Goal: Task Accomplishment & Management: Use online tool/utility

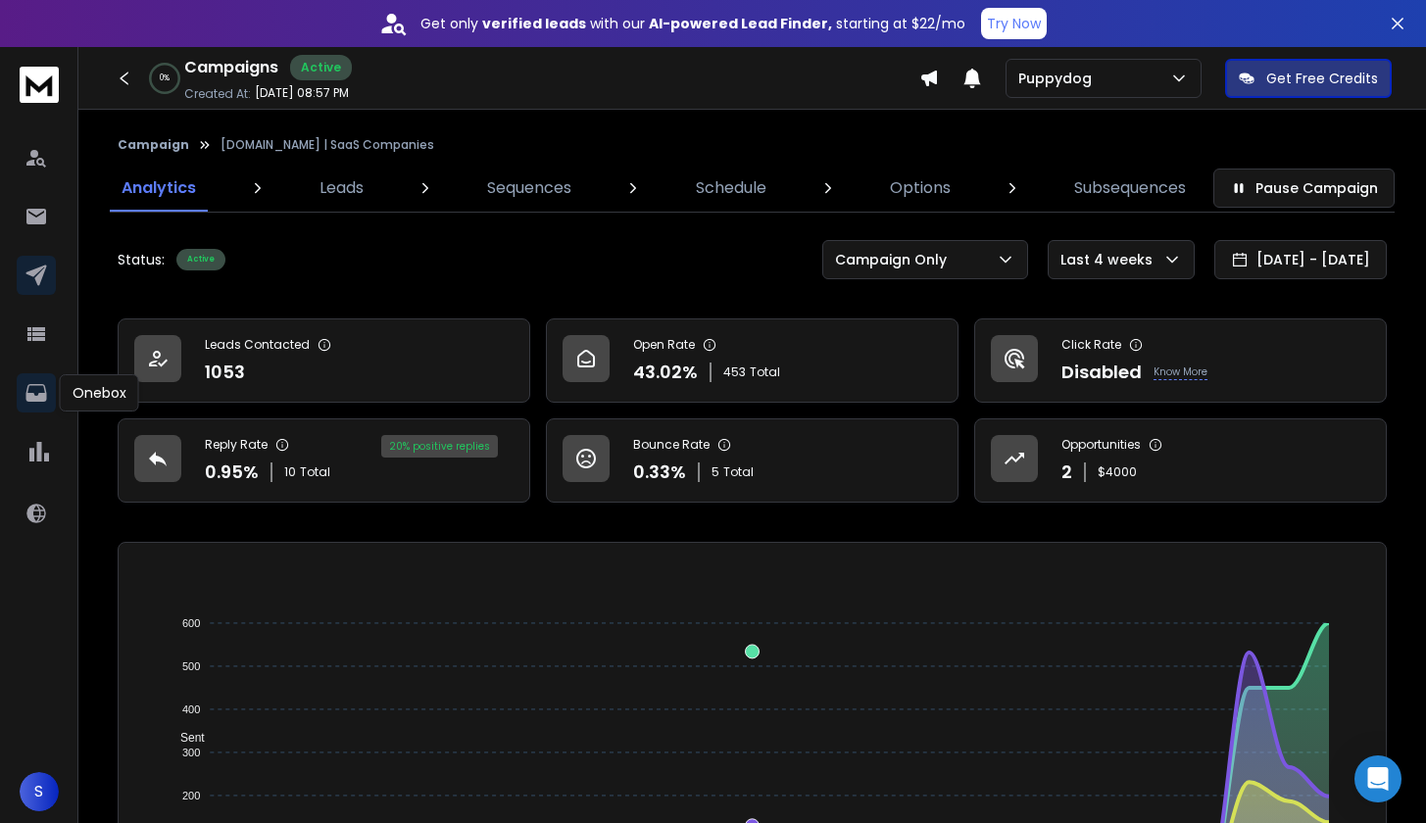
click at [38, 381] on icon at bounding box center [36, 393] width 24 height 24
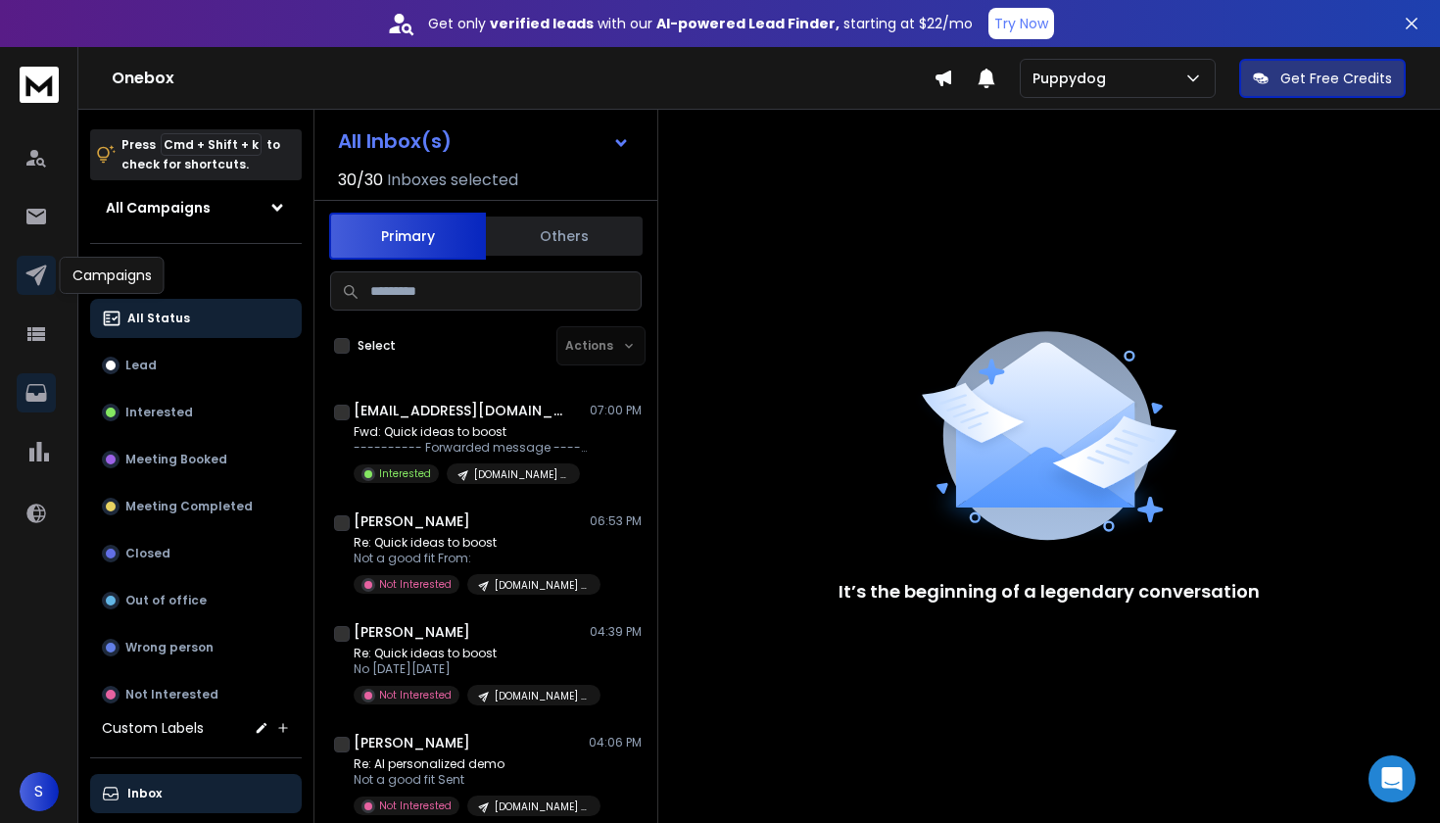
click at [45, 281] on icon at bounding box center [36, 276] width 24 height 24
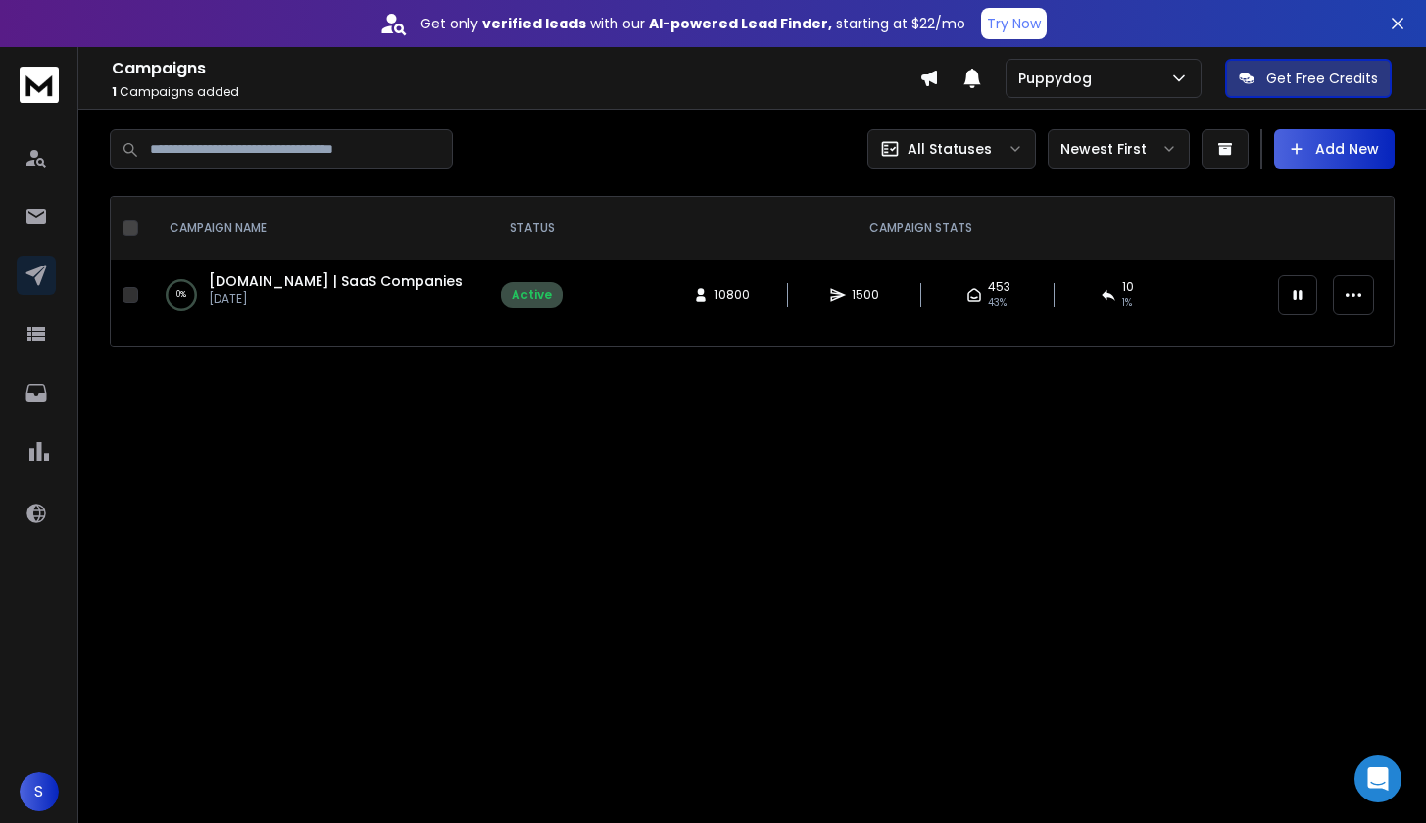
click at [510, 292] on div "Active" at bounding box center [532, 294] width 62 height 25
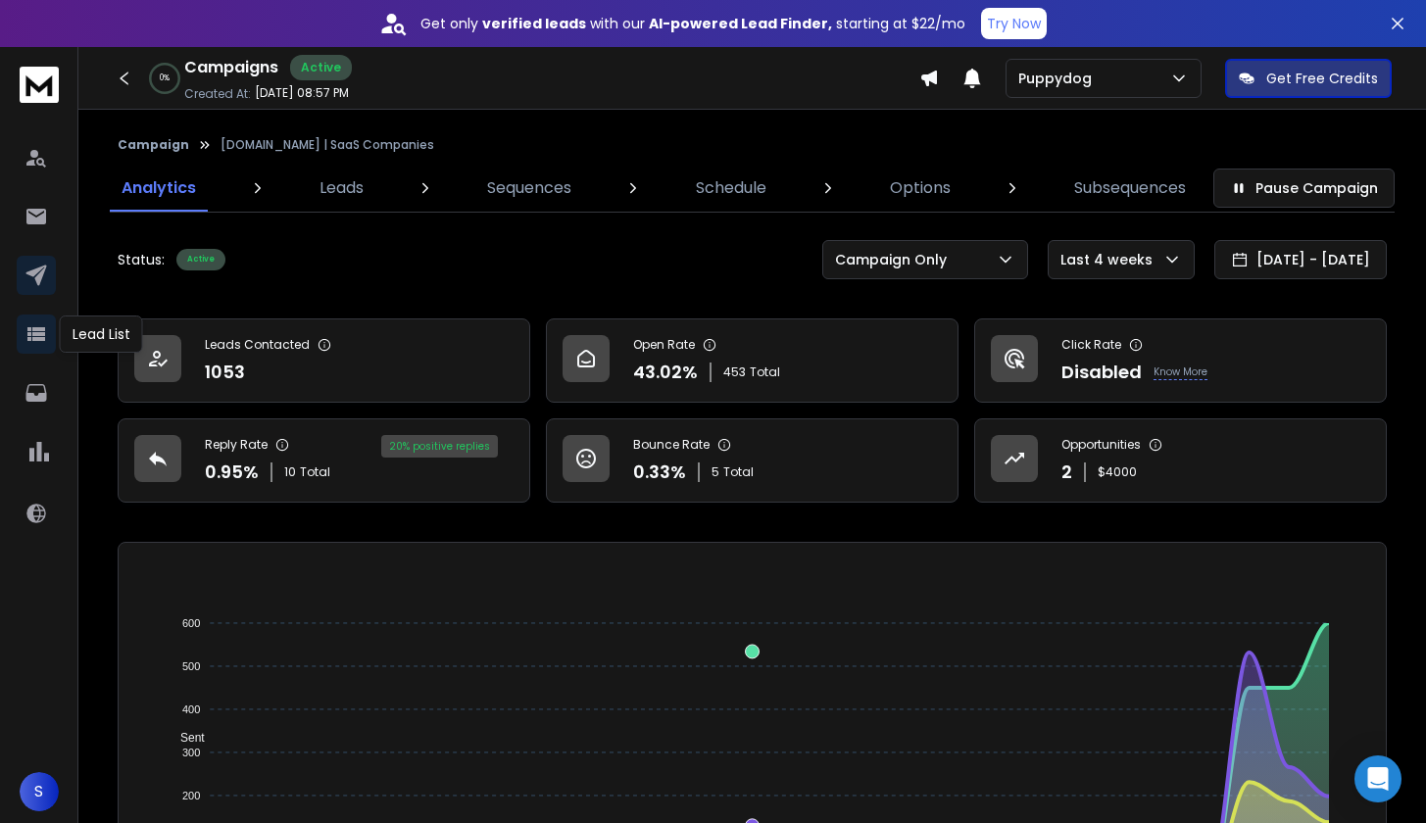
click at [36, 330] on icon at bounding box center [36, 334] width 18 height 14
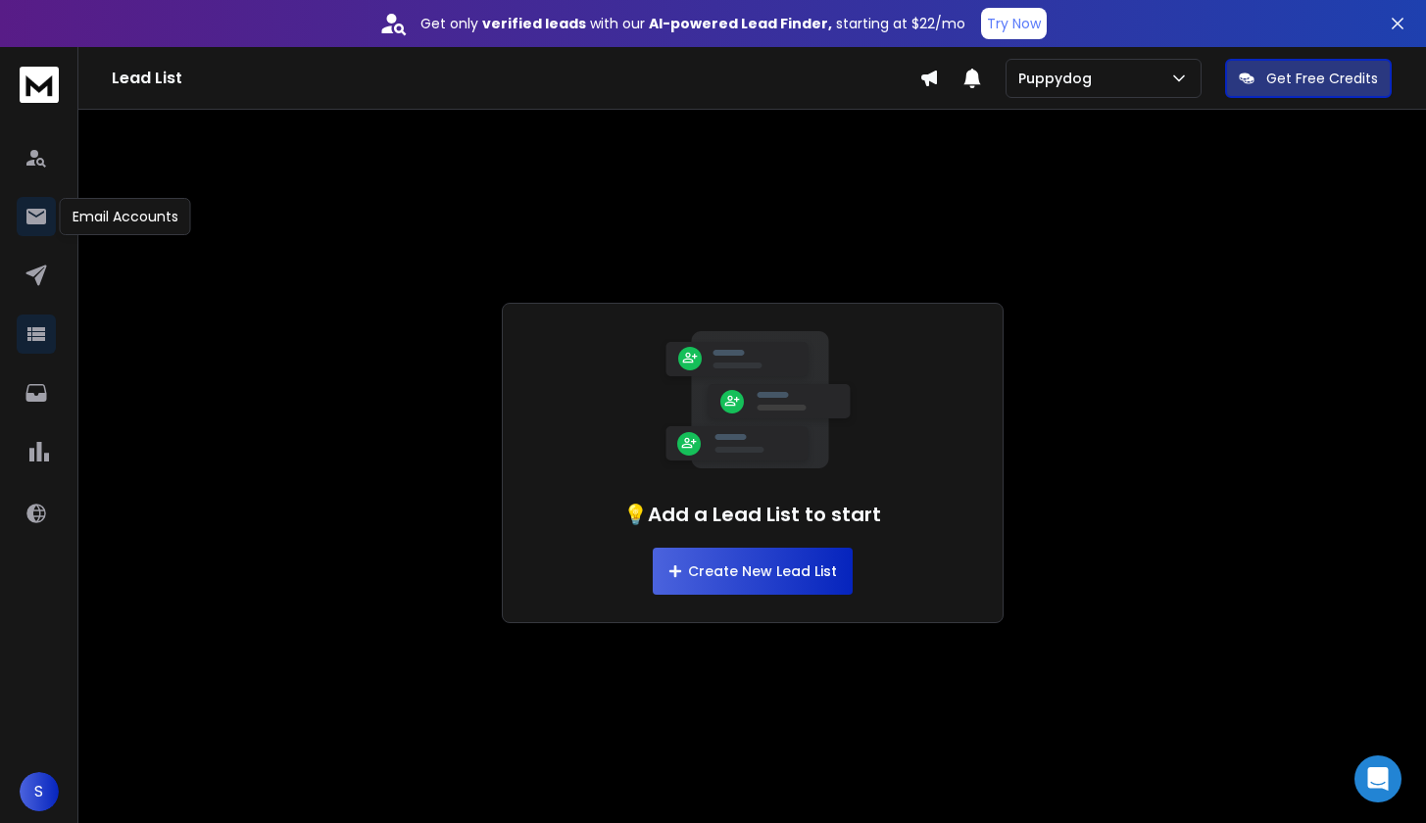
click at [38, 222] on icon at bounding box center [36, 217] width 20 height 16
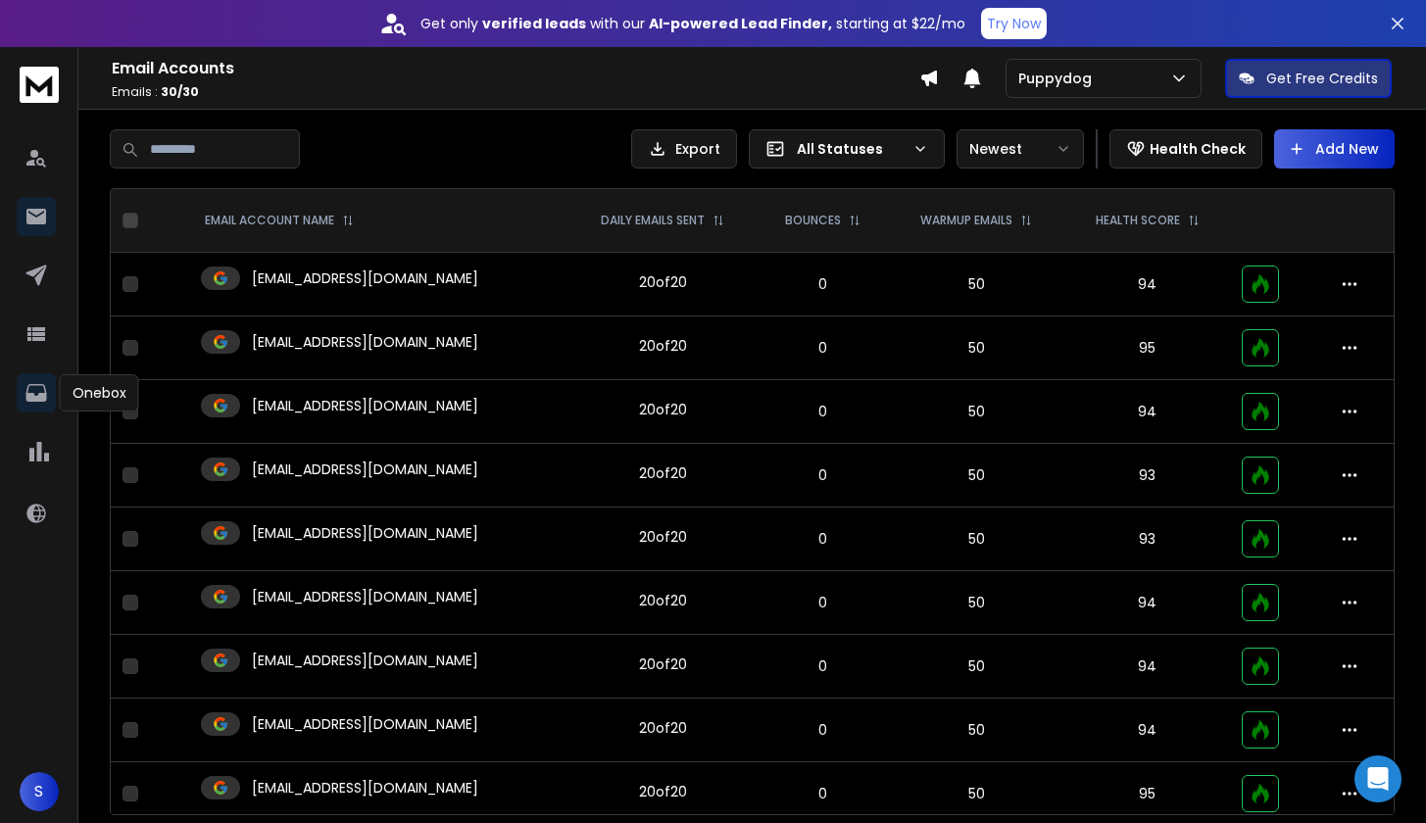
click at [37, 389] on icon at bounding box center [36, 393] width 24 height 24
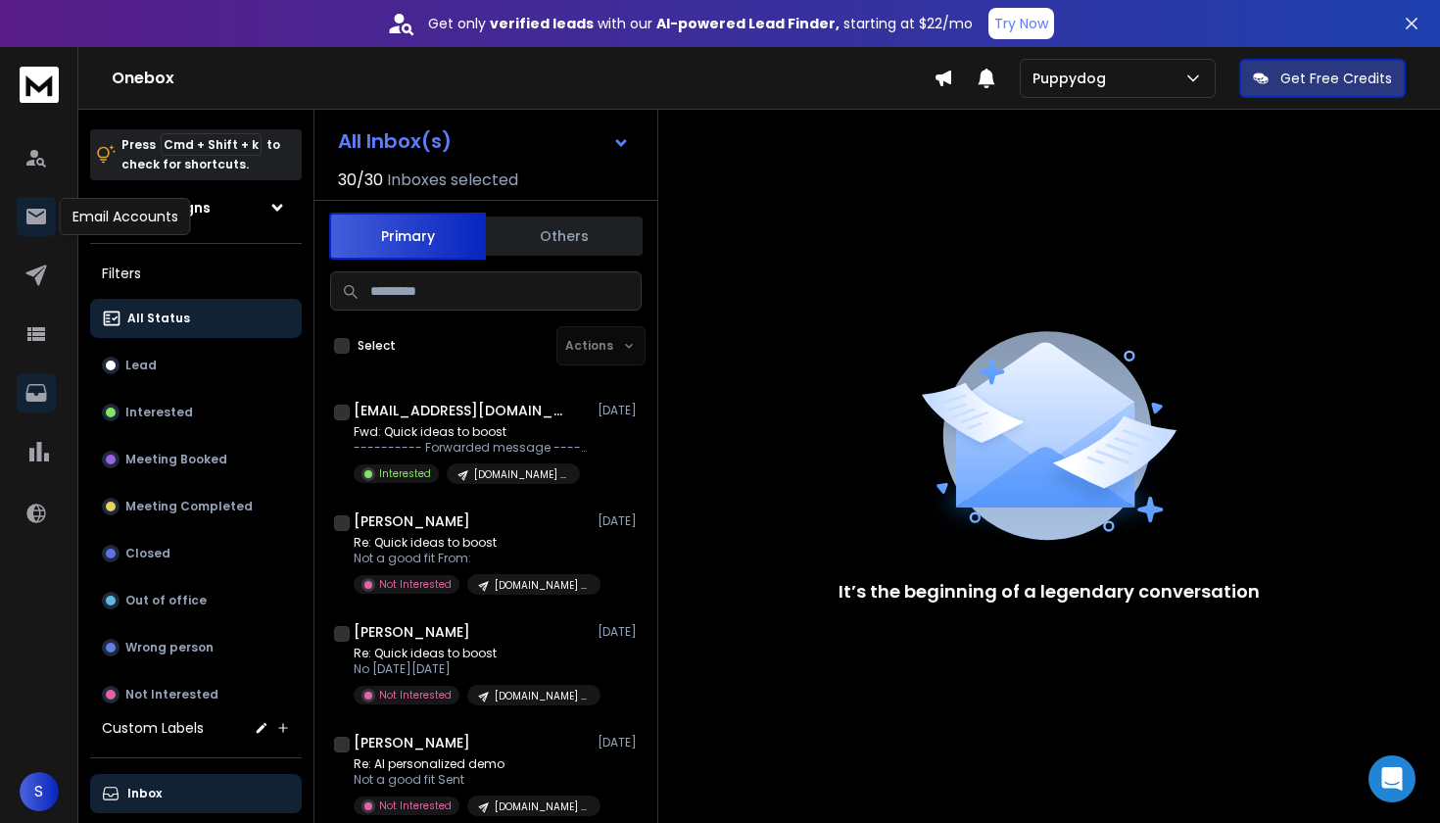
click at [41, 218] on icon at bounding box center [36, 217] width 20 height 16
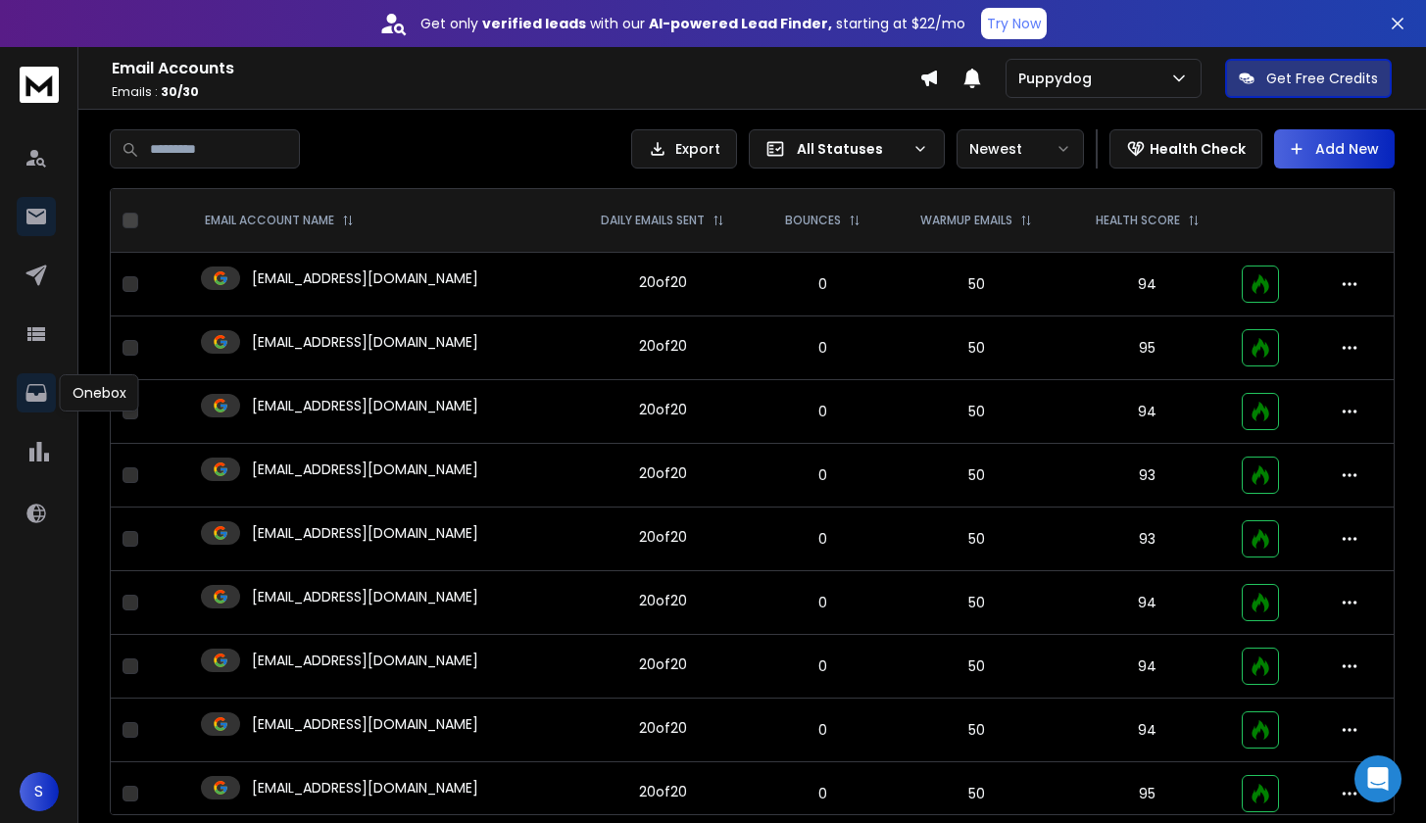
click at [32, 389] on icon at bounding box center [36, 393] width 24 height 24
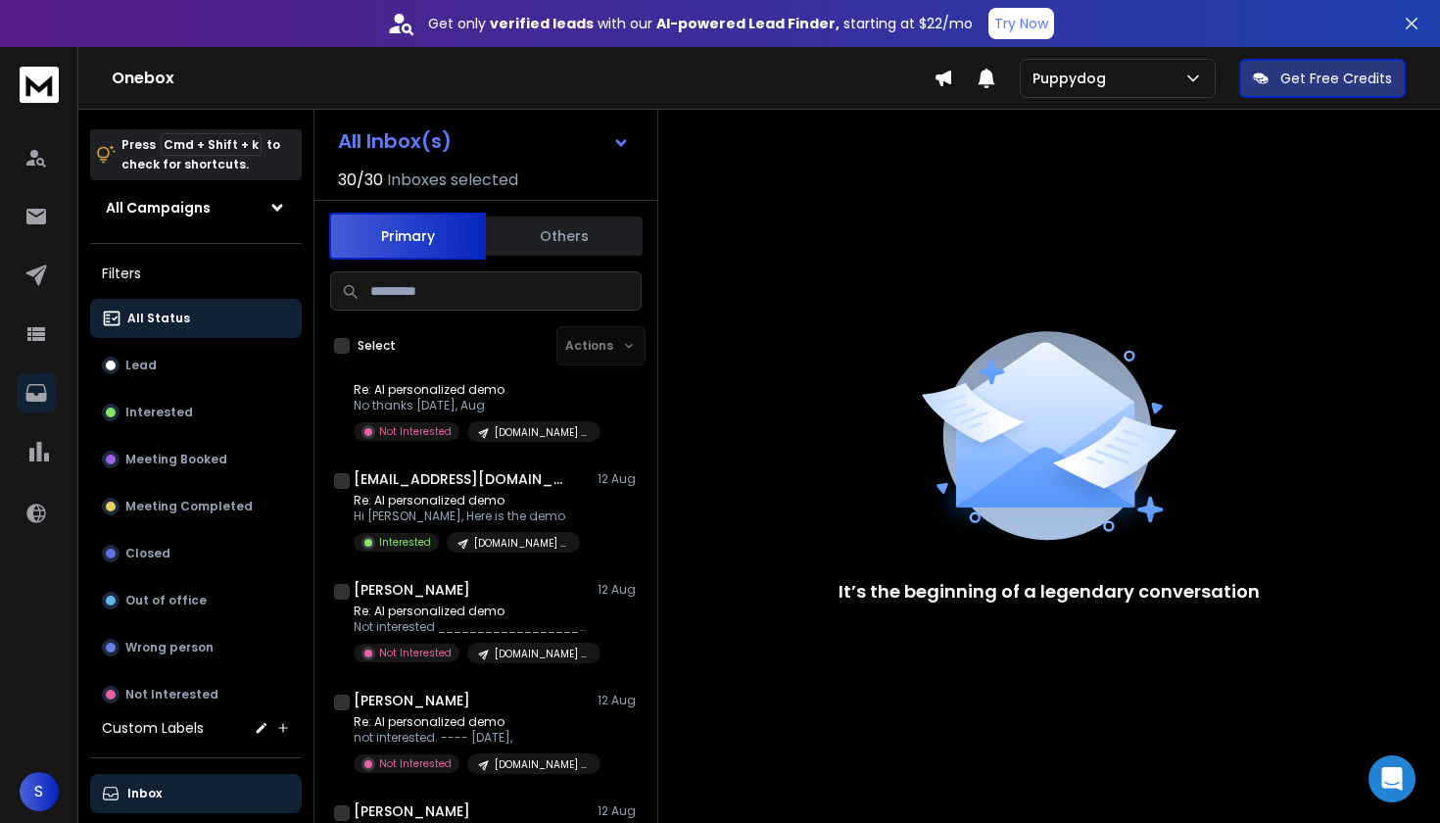
scroll to position [570, 0]
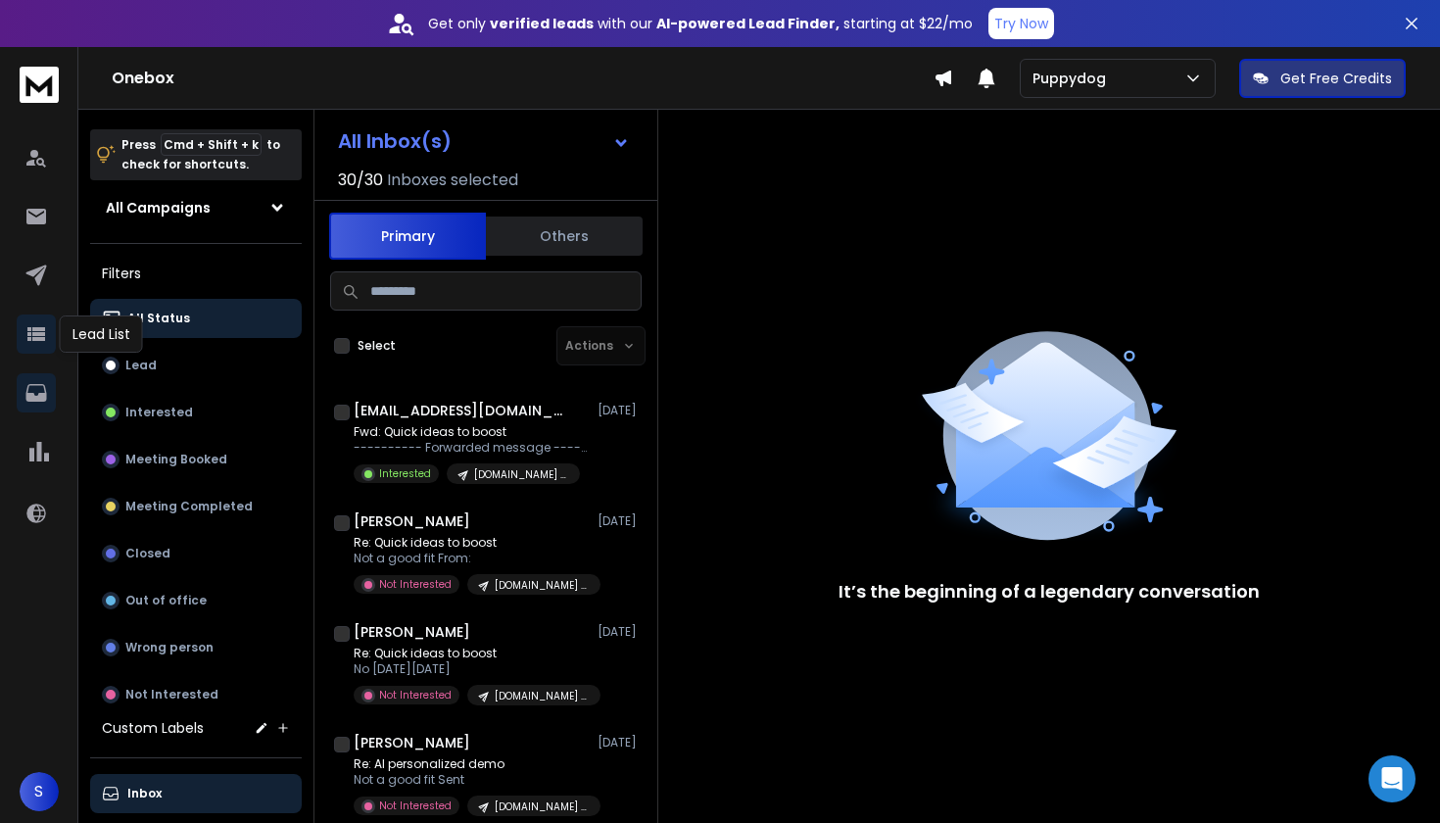
click at [39, 334] on icon at bounding box center [36, 334] width 18 height 14
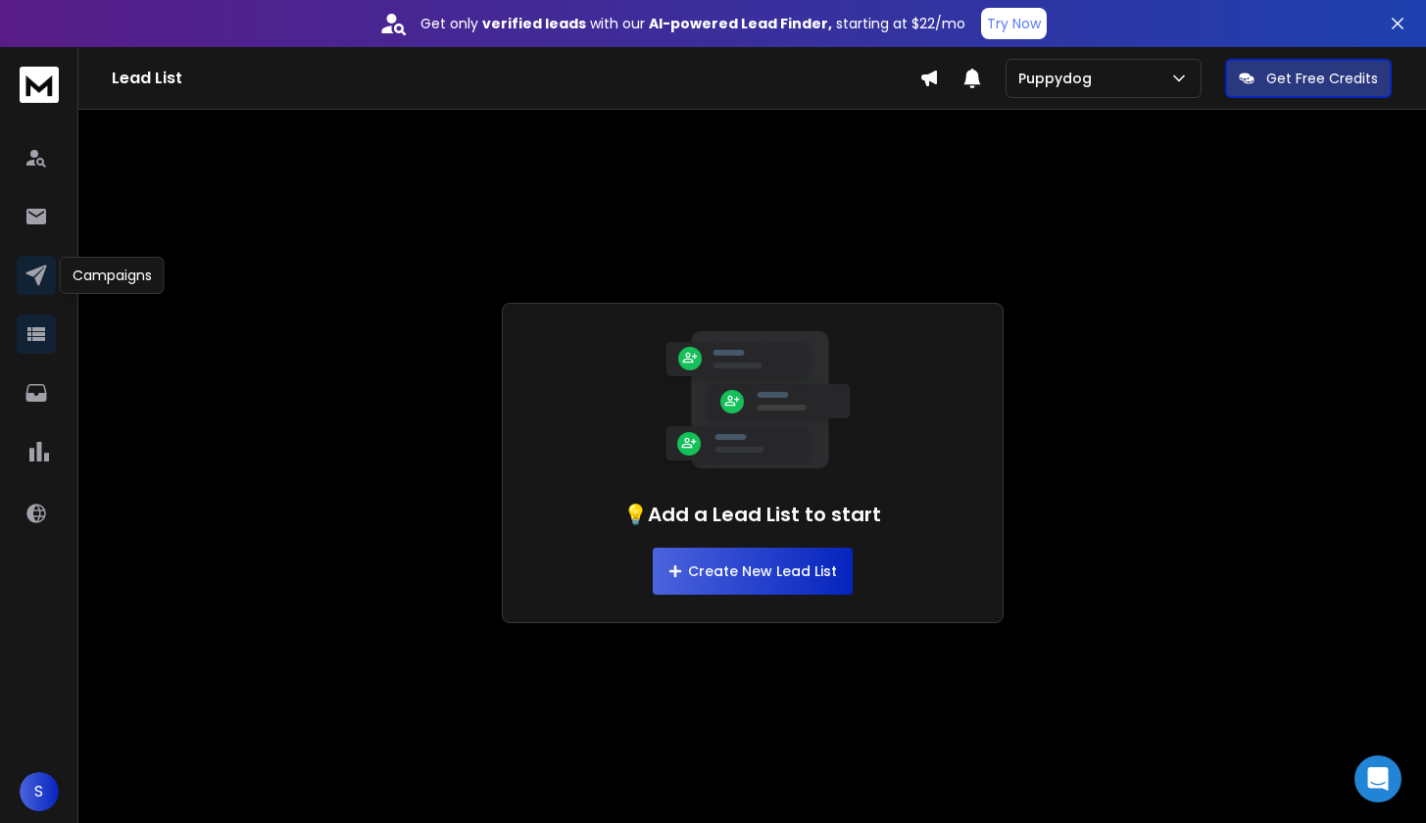
click at [37, 278] on icon at bounding box center [35, 275] width 21 height 21
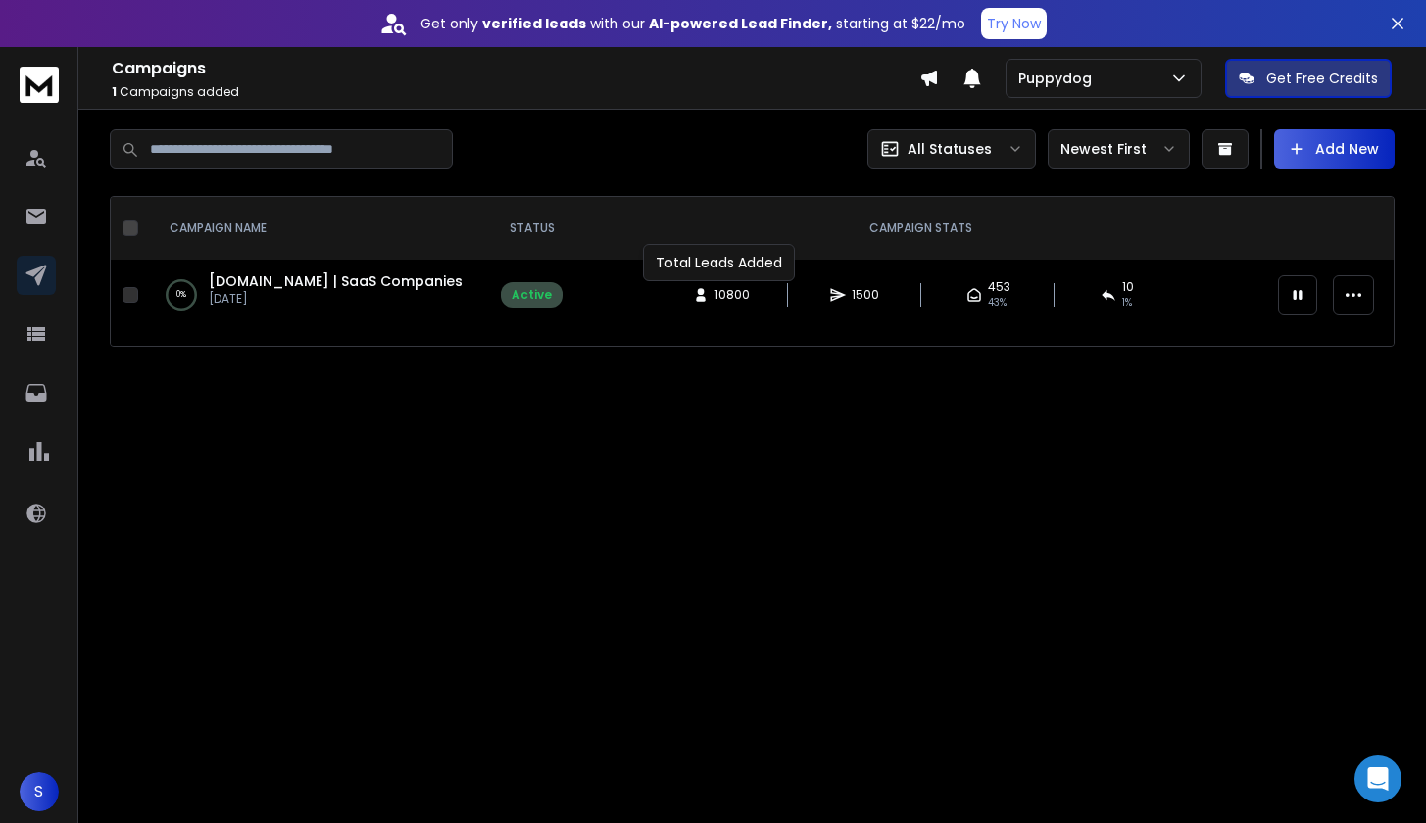
click at [709, 295] on span at bounding box center [701, 295] width 20 height 16
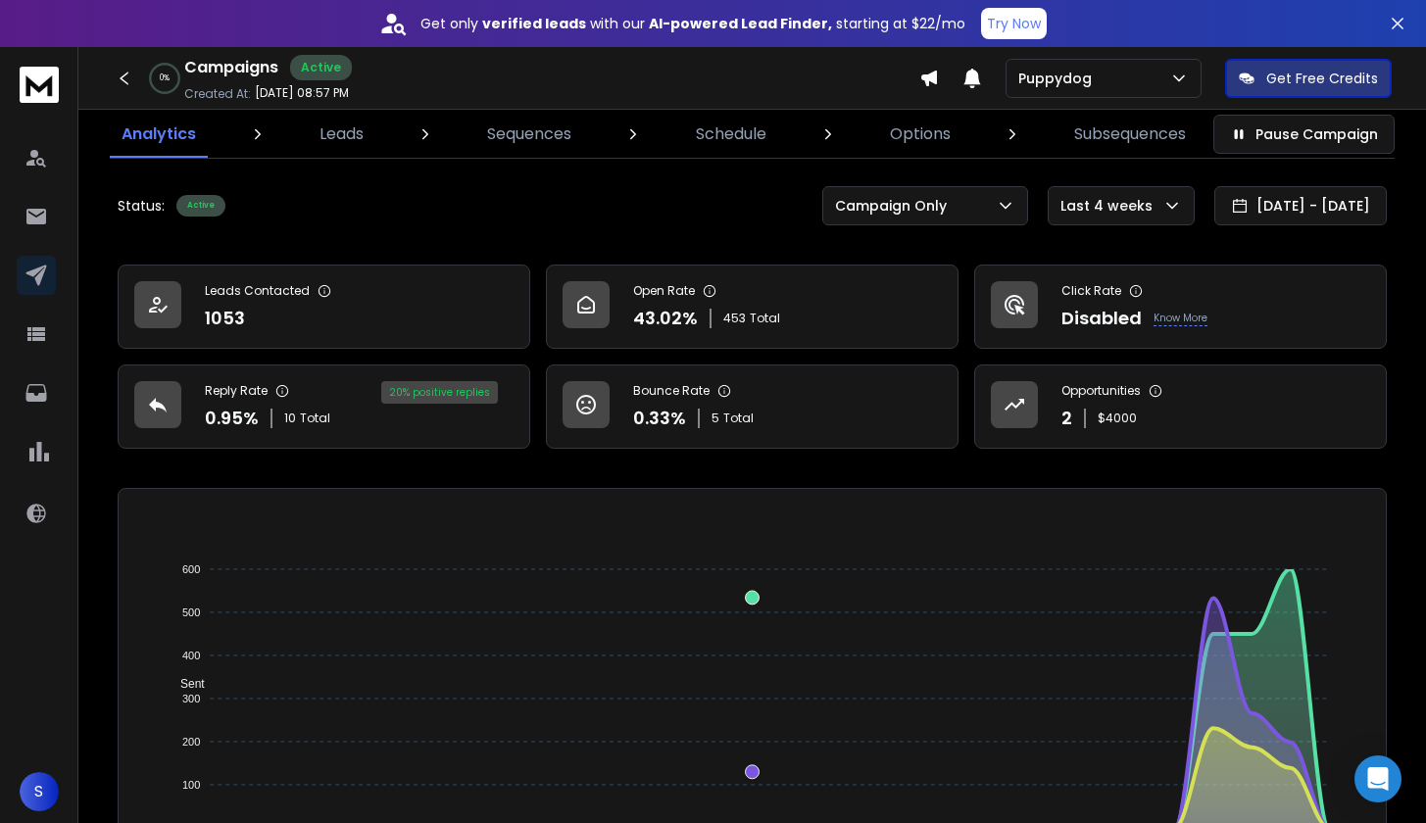
scroll to position [512, 0]
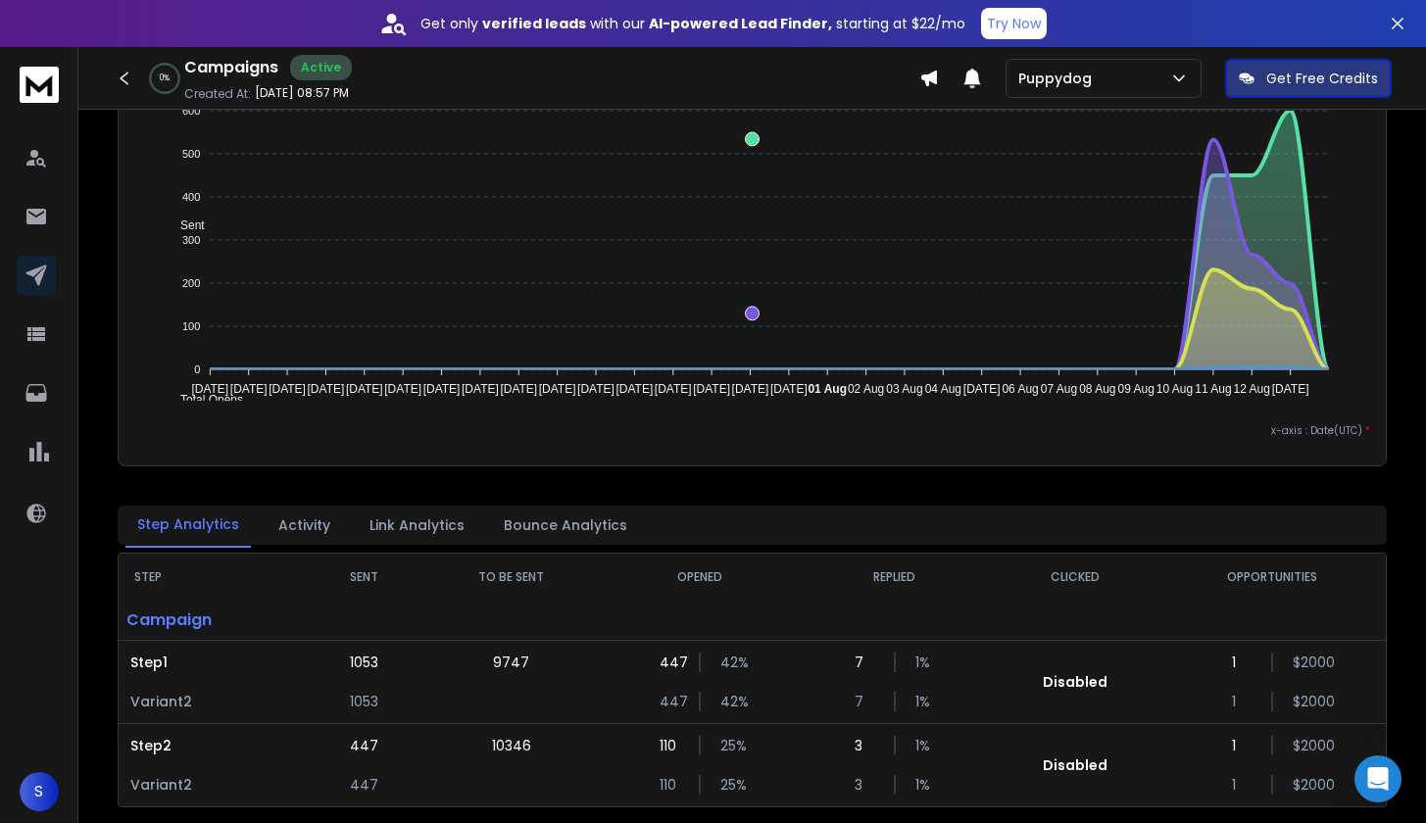
click at [406, 525] on button "Link Analytics" at bounding box center [417, 525] width 119 height 43
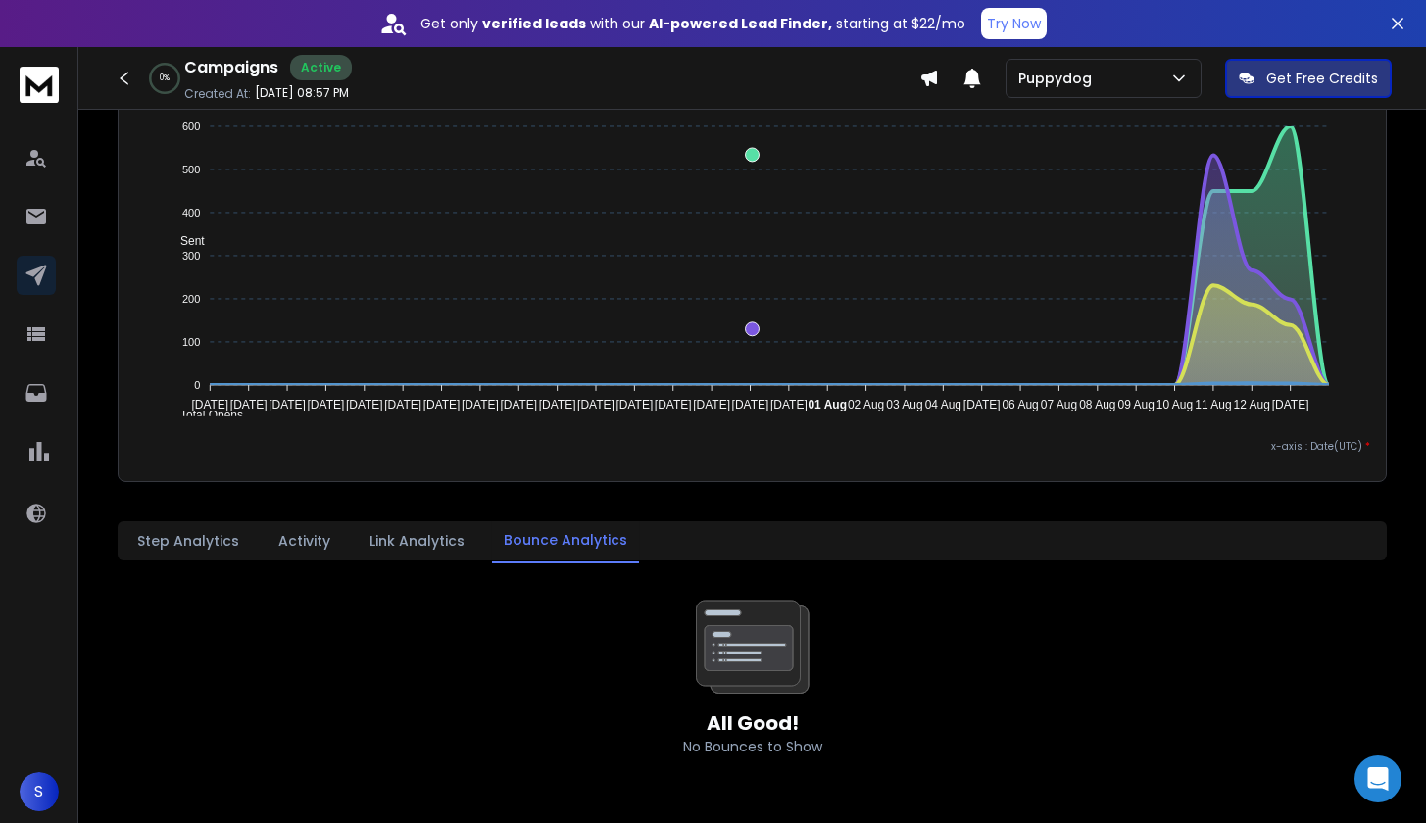
click at [540, 529] on div "Leads Contacted 1053 Open Rate 43.02 % 453 Total Click Rate Disabled Know More …" at bounding box center [752, 309] width 1269 height 974
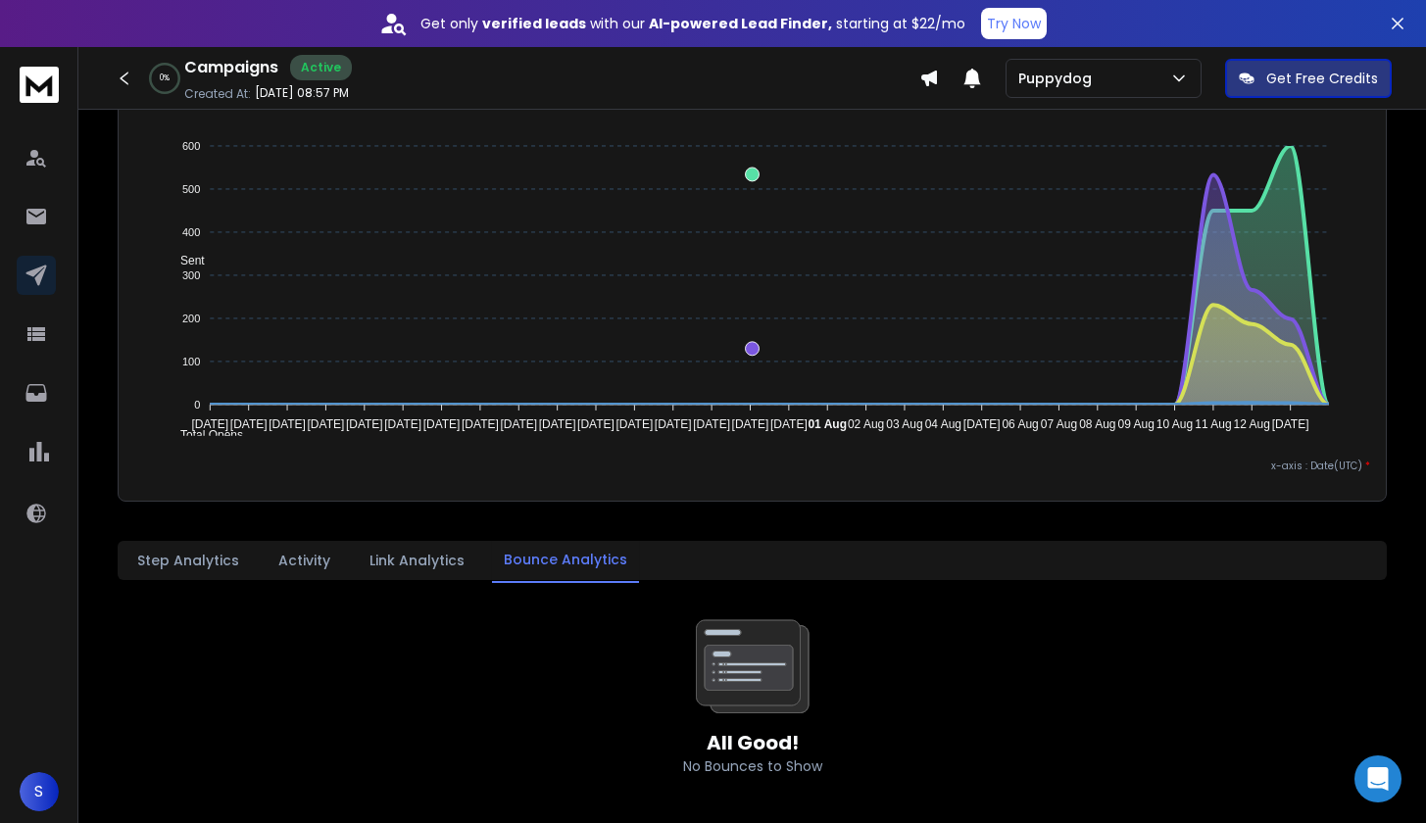
click at [312, 564] on button "Activity" at bounding box center [303, 560] width 75 height 43
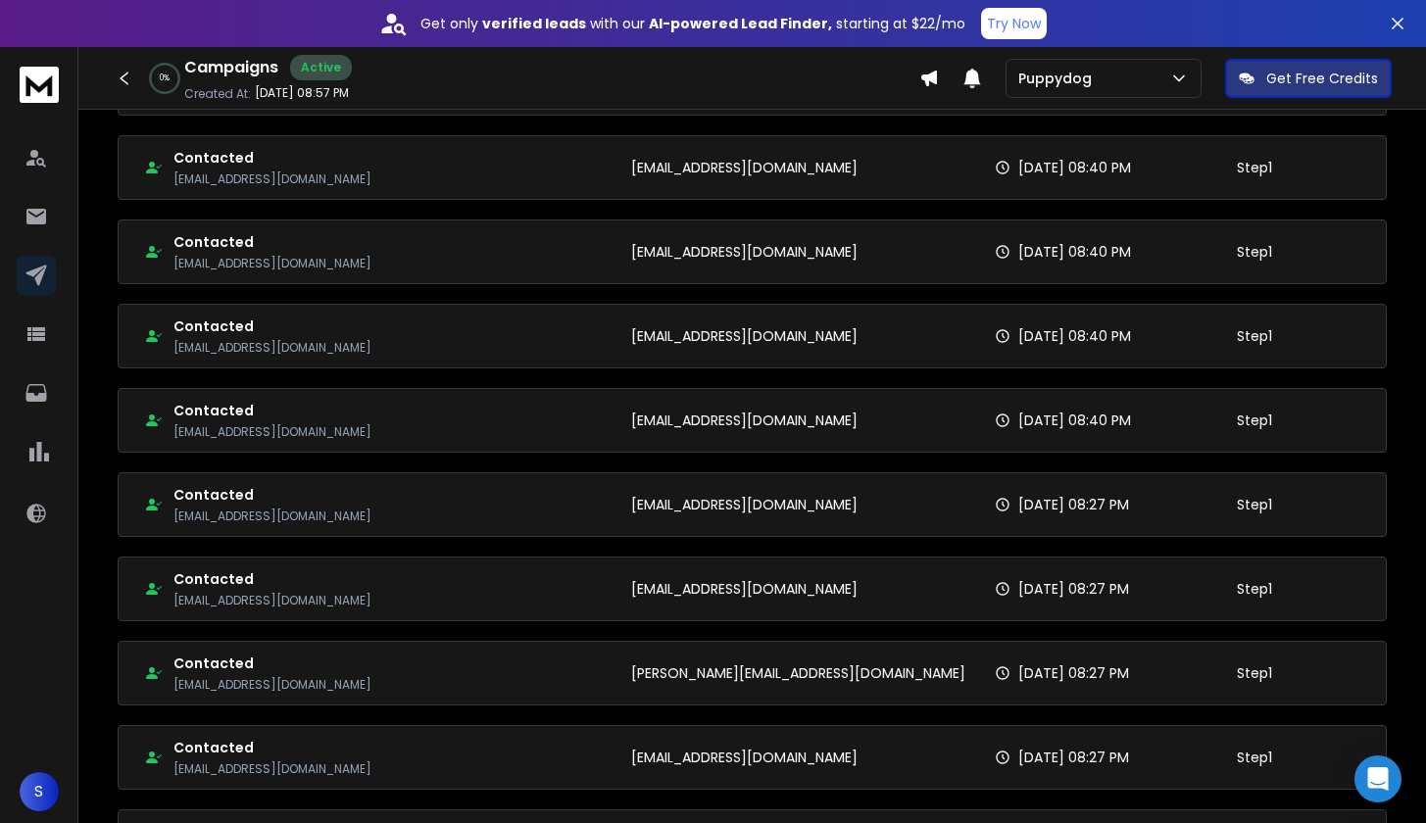
scroll to position [2681, 0]
